Goal: Find specific page/section: Find specific page/section

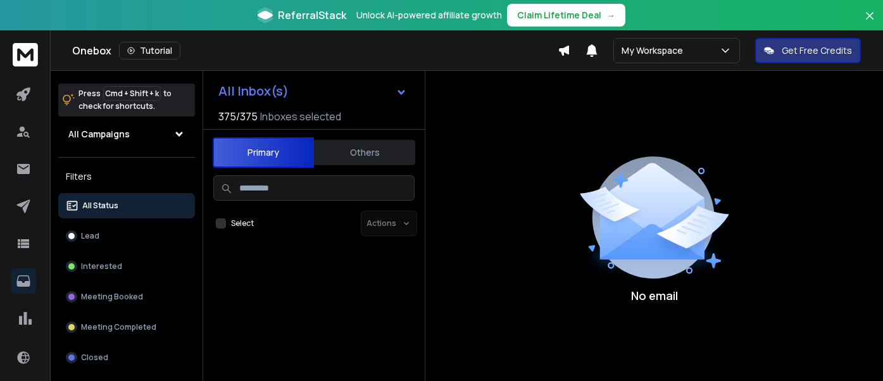
click at [367, 183] on input at bounding box center [313, 187] width 201 height 25
type input "********"
click at [392, 145] on button "Others" at bounding box center [364, 153] width 101 height 28
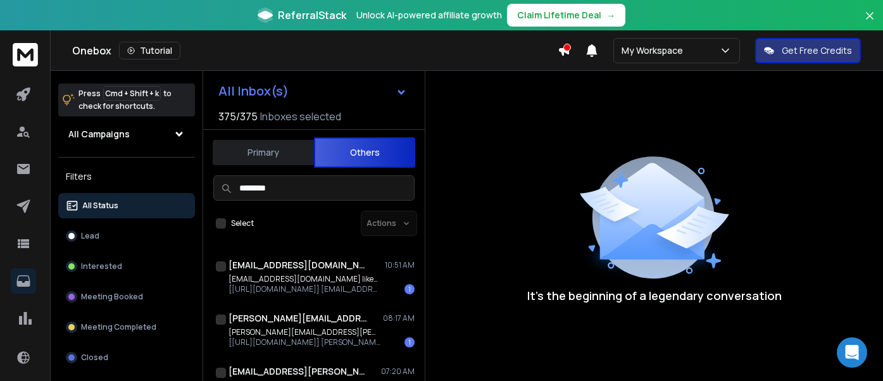
click at [314, 137] on button "Others" at bounding box center [364, 152] width 101 height 30
click at [353, 213] on div "Select Actions" at bounding box center [314, 221] width 222 height 30
click at [350, 196] on input "********" at bounding box center [313, 187] width 201 height 25
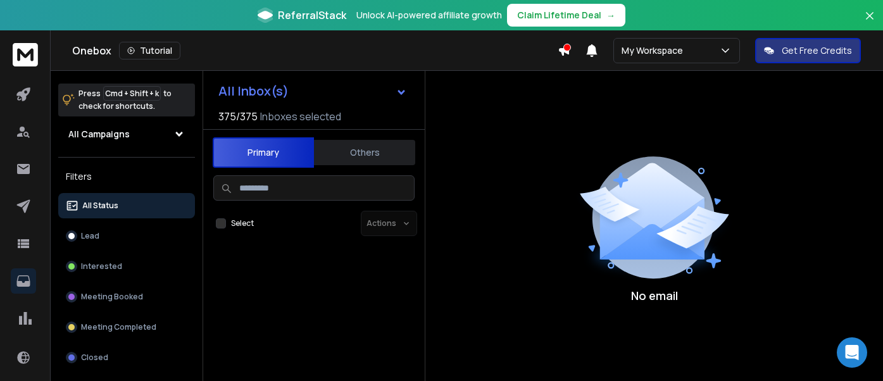
click at [360, 158] on button "Others" at bounding box center [364, 153] width 101 height 28
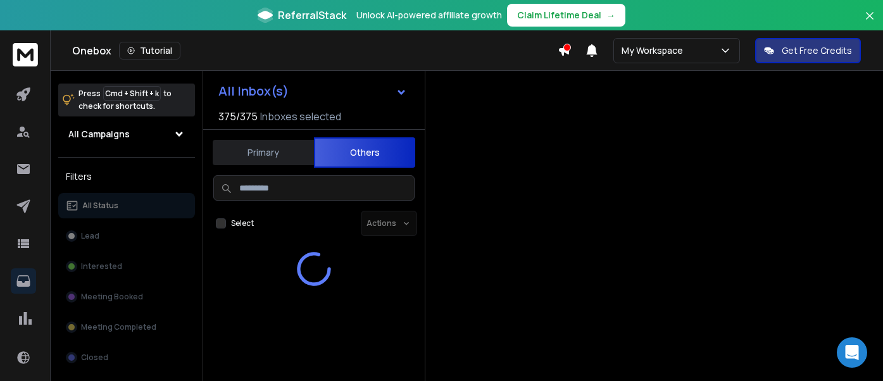
click at [347, 190] on input at bounding box center [313, 187] width 201 height 25
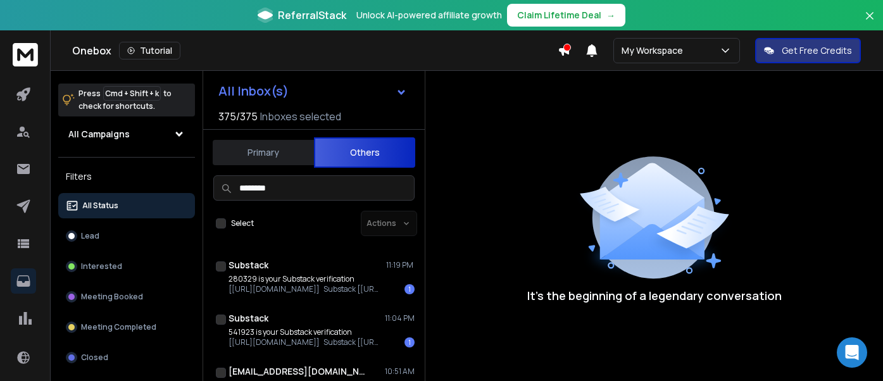
type input "********"
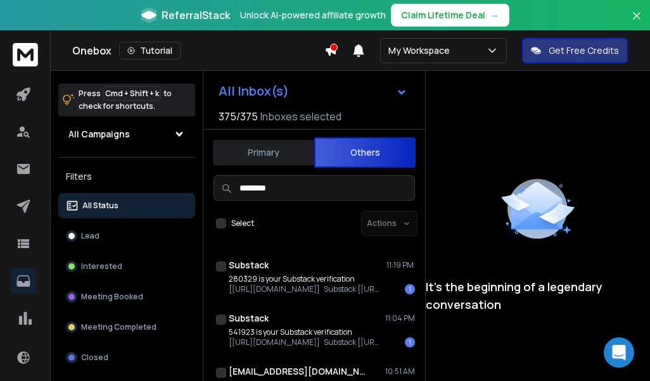
click at [277, 156] on button "Primary" at bounding box center [263, 153] width 101 height 28
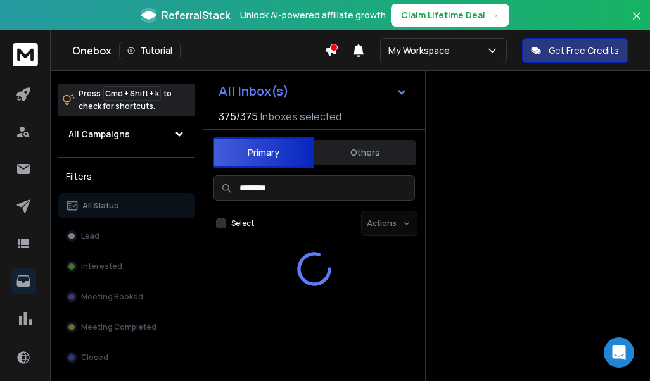
click at [373, 153] on button "Others" at bounding box center [364, 153] width 101 height 28
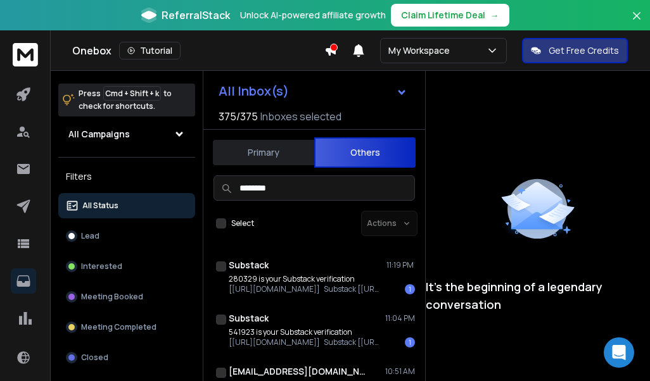
click at [344, 184] on input "********" at bounding box center [313, 187] width 201 height 25
click at [24, 166] on icon at bounding box center [23, 169] width 13 height 10
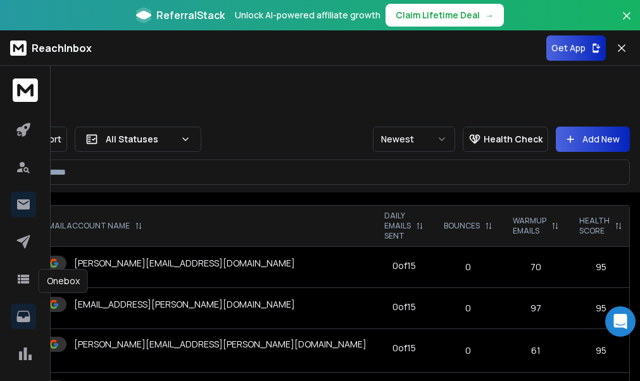
click at [25, 309] on icon at bounding box center [23, 316] width 15 height 15
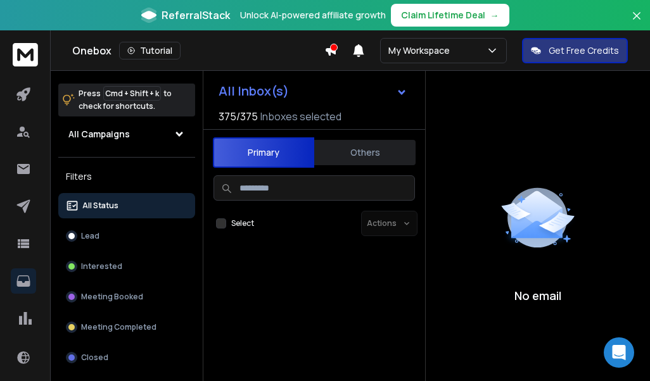
click at [304, 190] on input at bounding box center [313, 187] width 201 height 25
type input "********"
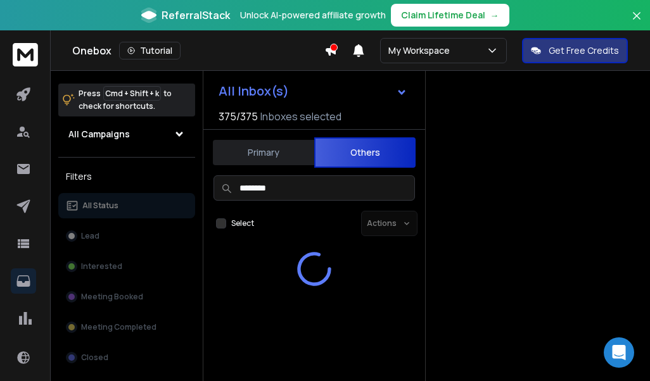
click at [373, 149] on button "Others" at bounding box center [364, 152] width 101 height 30
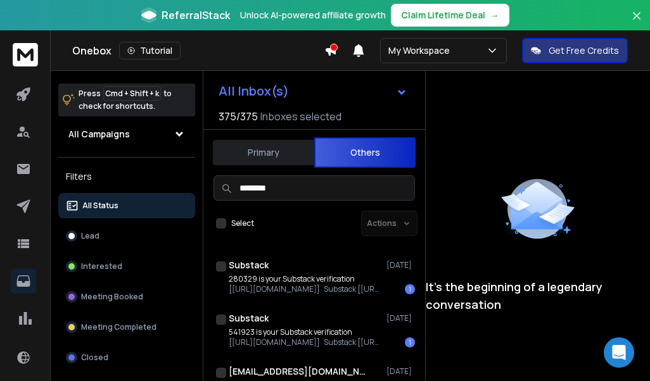
click at [273, 154] on button "Primary" at bounding box center [263, 153] width 101 height 28
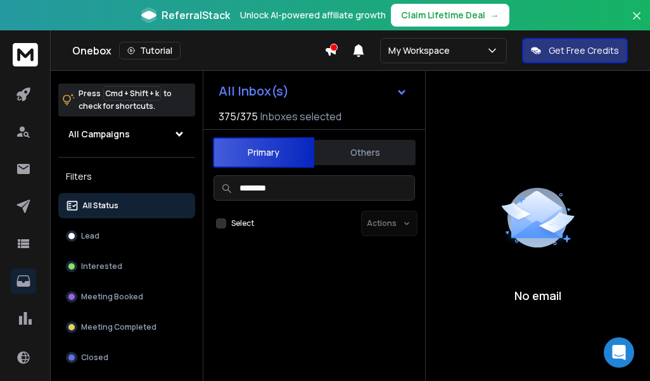
click at [372, 151] on button "Others" at bounding box center [364, 153] width 101 height 28
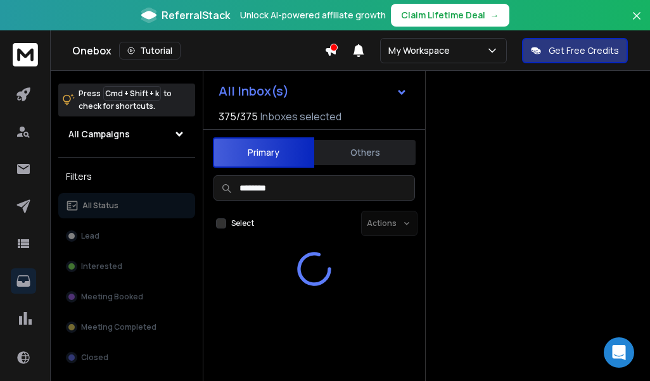
click at [296, 152] on button "Primary" at bounding box center [263, 152] width 101 height 30
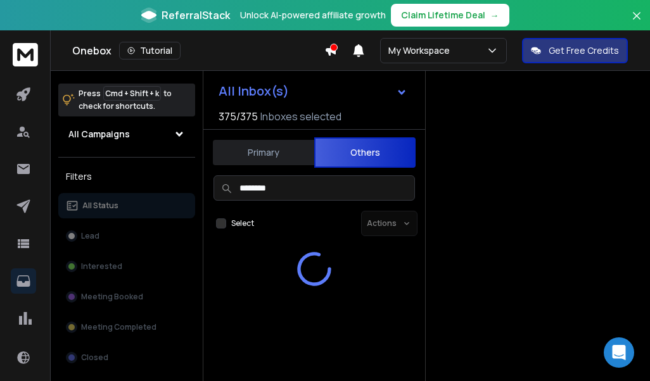
click at [342, 154] on button "Others" at bounding box center [364, 152] width 101 height 30
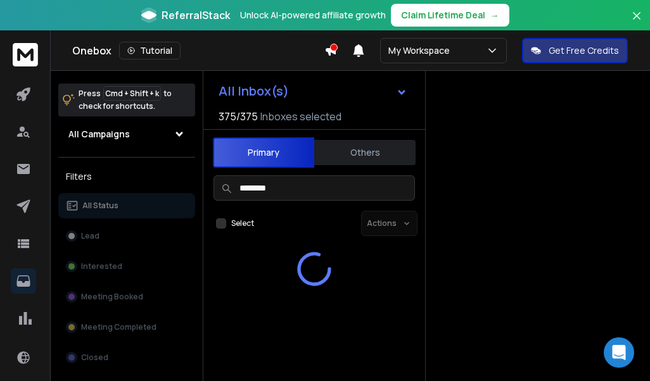
click at [252, 148] on button "Primary" at bounding box center [263, 152] width 101 height 30
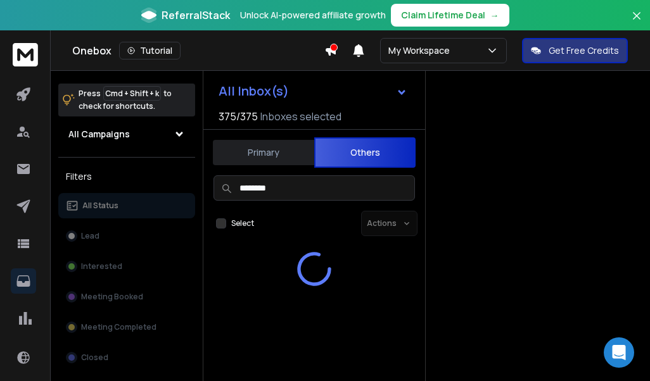
click at [351, 148] on button "Others" at bounding box center [364, 152] width 101 height 30
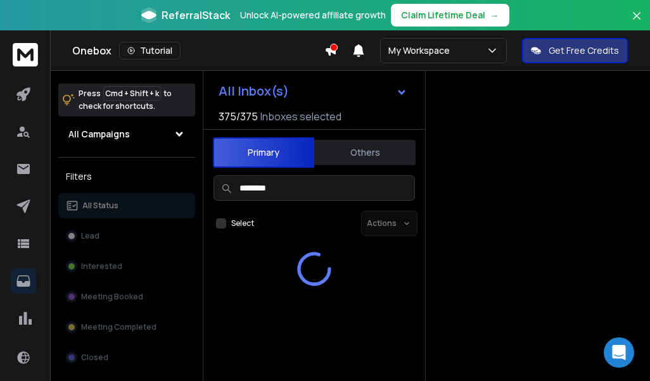
click at [280, 150] on button "Primary" at bounding box center [263, 152] width 101 height 30
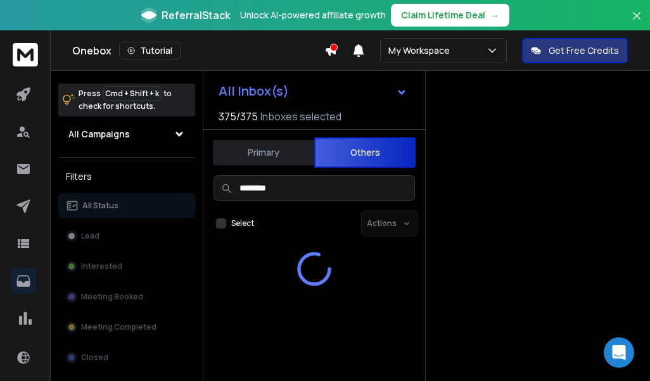
click at [365, 151] on button "Others" at bounding box center [364, 152] width 101 height 30
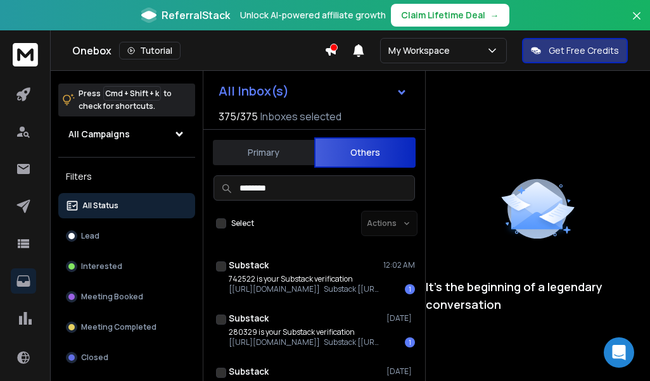
click at [277, 160] on button "Primary" at bounding box center [263, 153] width 101 height 28
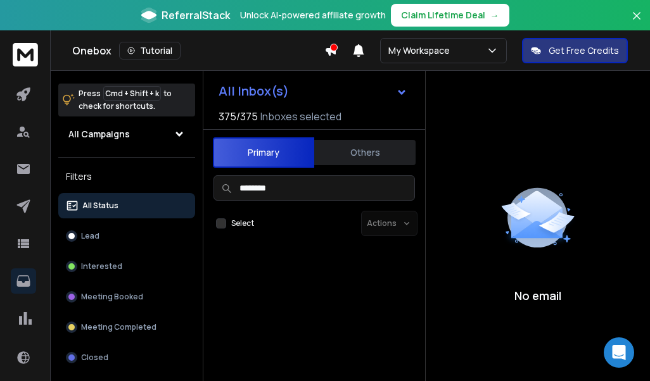
click at [380, 158] on button "Others" at bounding box center [364, 153] width 101 height 28
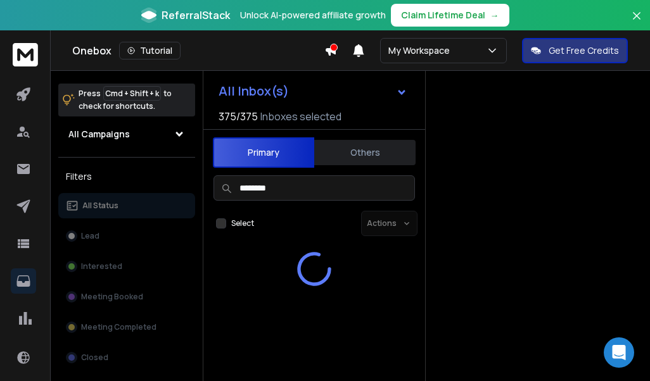
click at [280, 146] on button "Primary" at bounding box center [263, 152] width 101 height 30
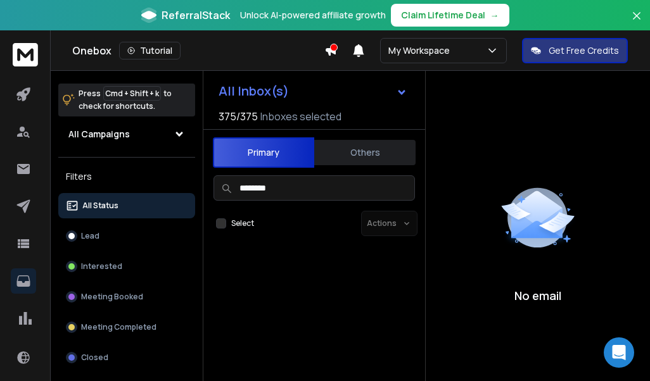
click at [353, 152] on button "Others" at bounding box center [364, 153] width 101 height 28
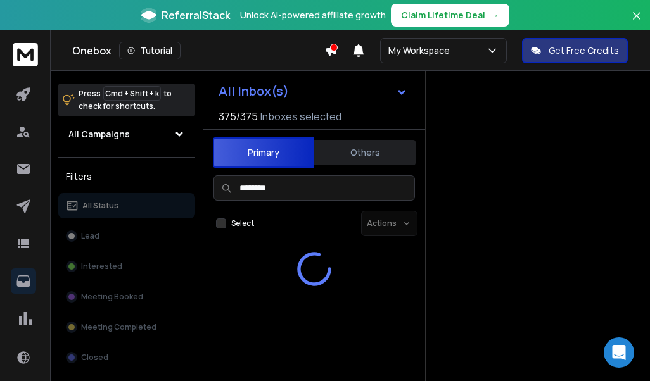
click at [256, 151] on button "Primary" at bounding box center [263, 152] width 101 height 30
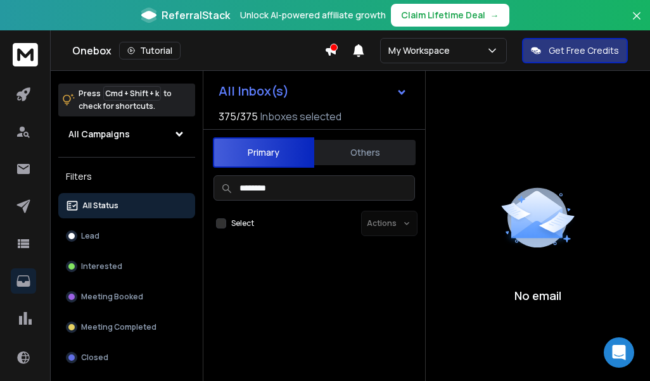
click at [408, 148] on button "Others" at bounding box center [364, 153] width 101 height 28
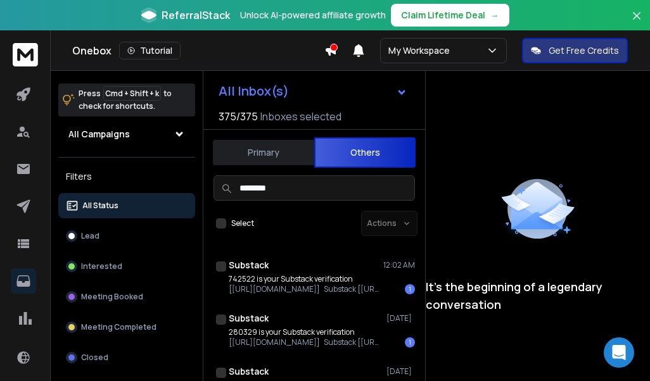
click at [282, 153] on button "Primary" at bounding box center [263, 153] width 101 height 28
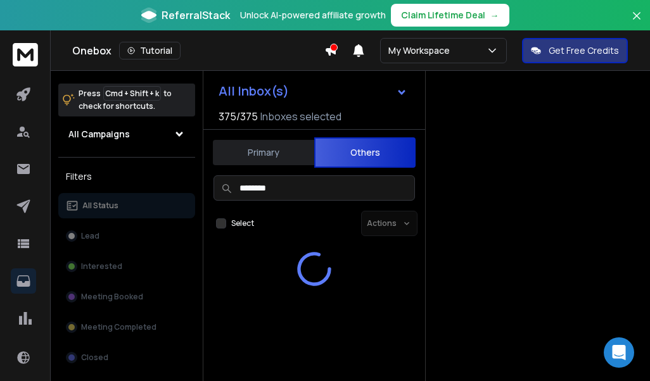
click at [349, 155] on button "Others" at bounding box center [364, 152] width 101 height 30
